Goal: Information Seeking & Learning: Check status

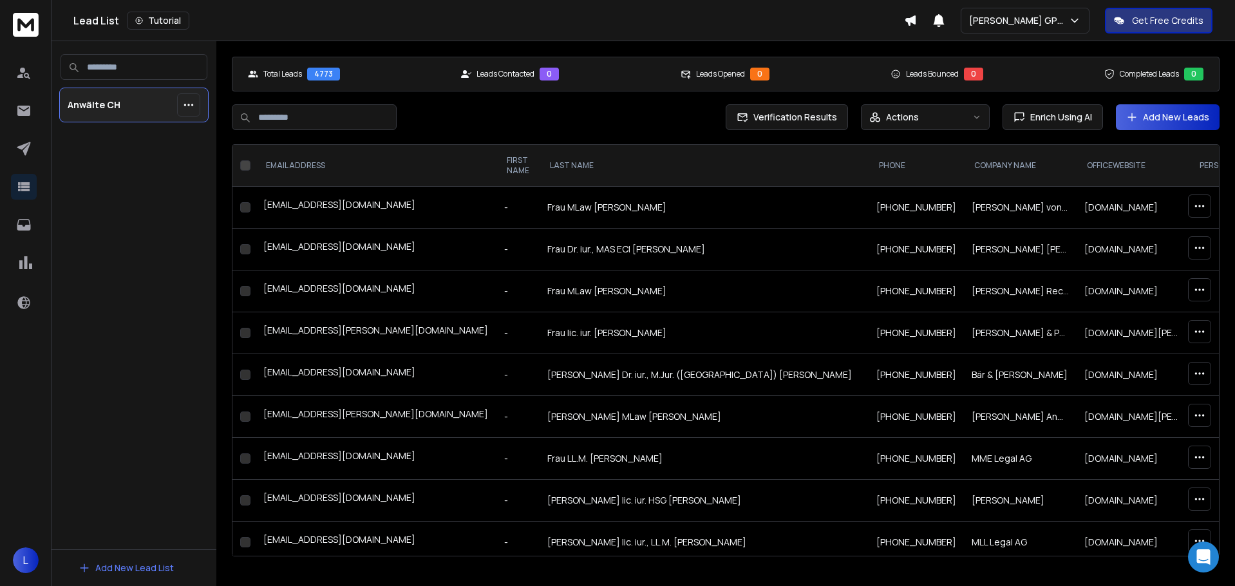
click at [315, 73] on div "4773" at bounding box center [323, 74] width 33 height 13
click at [323, 73] on div "4773" at bounding box center [323, 74] width 33 height 13
click at [354, 79] on div "Total Leads 4773 Leads Contacted 0 Leads Opened 0 Leads Bounced 0 Completed Lea…" at bounding box center [726, 74] width 988 height 35
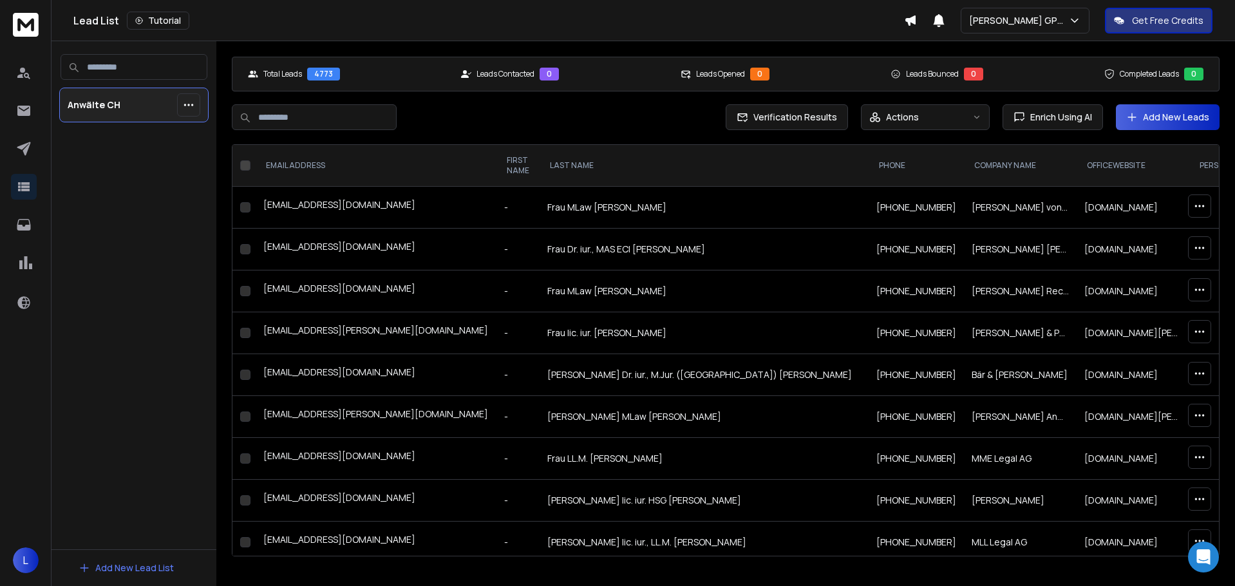
click at [551, 75] on div "0" at bounding box center [549, 74] width 19 height 13
click at [548, 73] on div "0" at bounding box center [549, 74] width 19 height 13
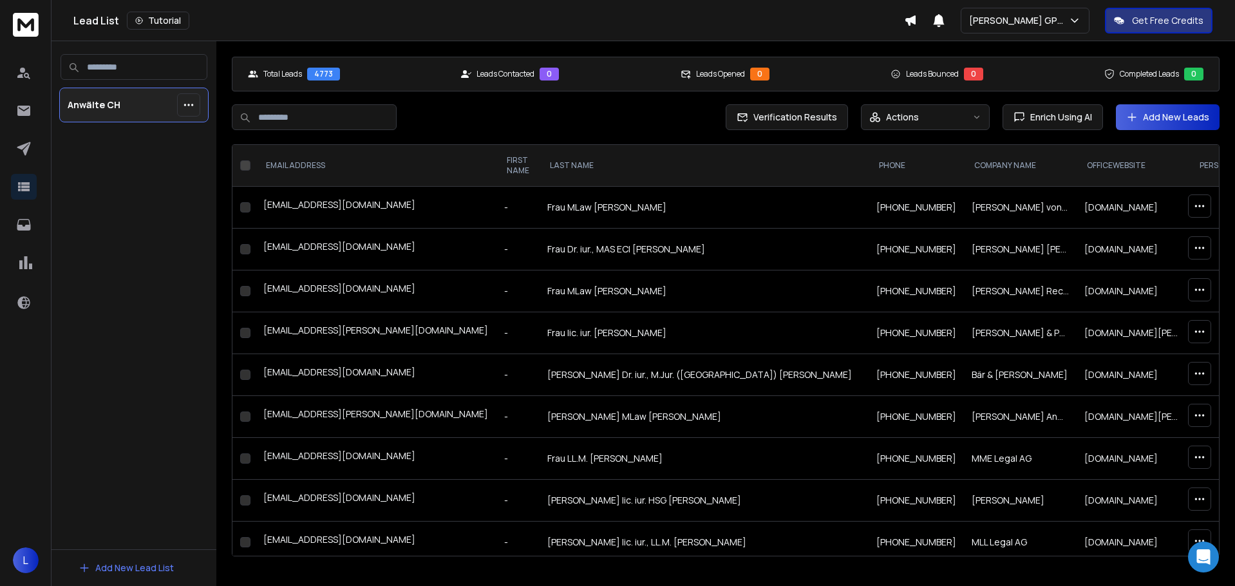
click at [759, 73] on div "0" at bounding box center [759, 74] width 19 height 13
click at [973, 72] on div "0" at bounding box center [973, 74] width 19 height 13
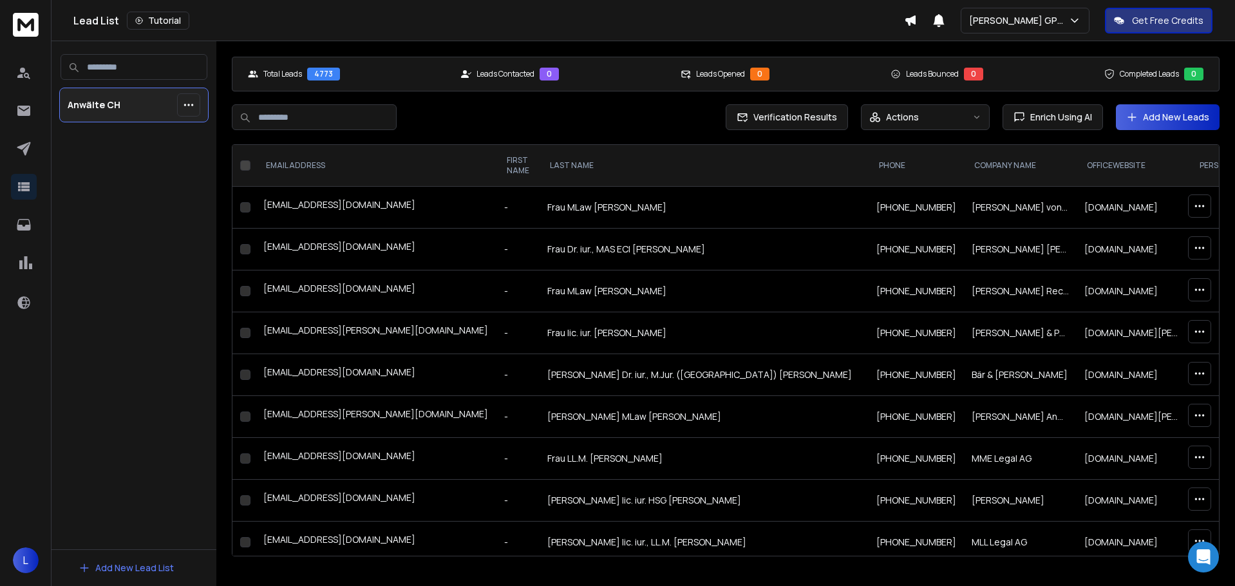
click at [1194, 73] on div "0" at bounding box center [1194, 74] width 19 height 13
click at [325, 72] on div "4773" at bounding box center [323, 74] width 33 height 13
click at [326, 72] on div "4773" at bounding box center [323, 74] width 33 height 13
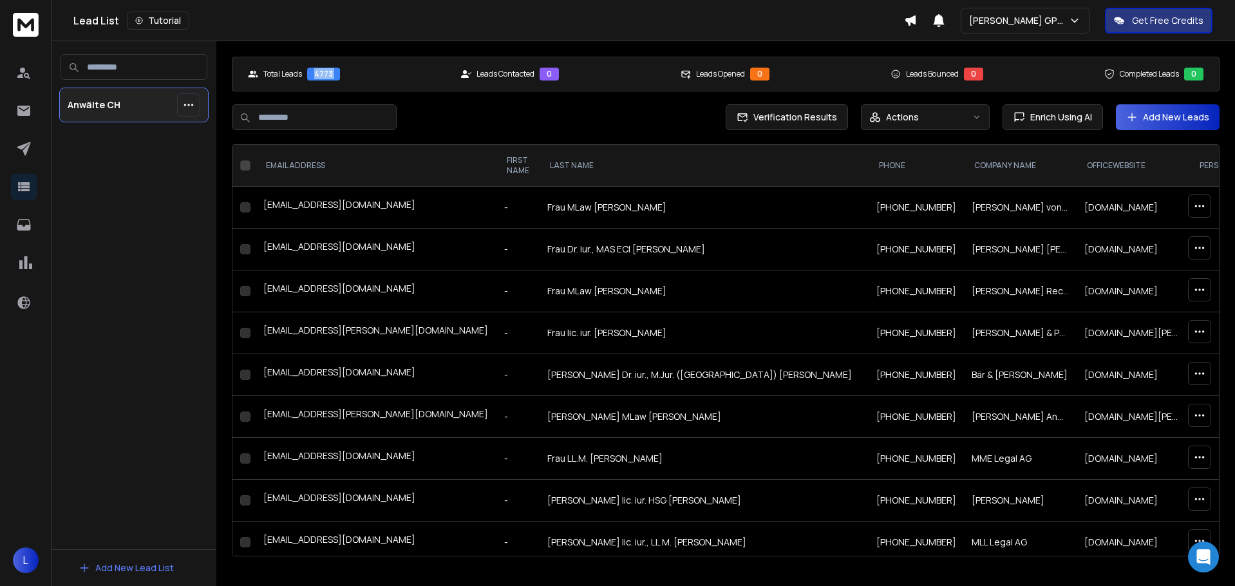
click at [352, 73] on div "Total Leads 4773 Leads Contacted 0 Leads Opened 0 Leads Bounced 0 Completed Lea…" at bounding box center [726, 74] width 988 height 35
